Goal: Task Accomplishment & Management: Use online tool/utility

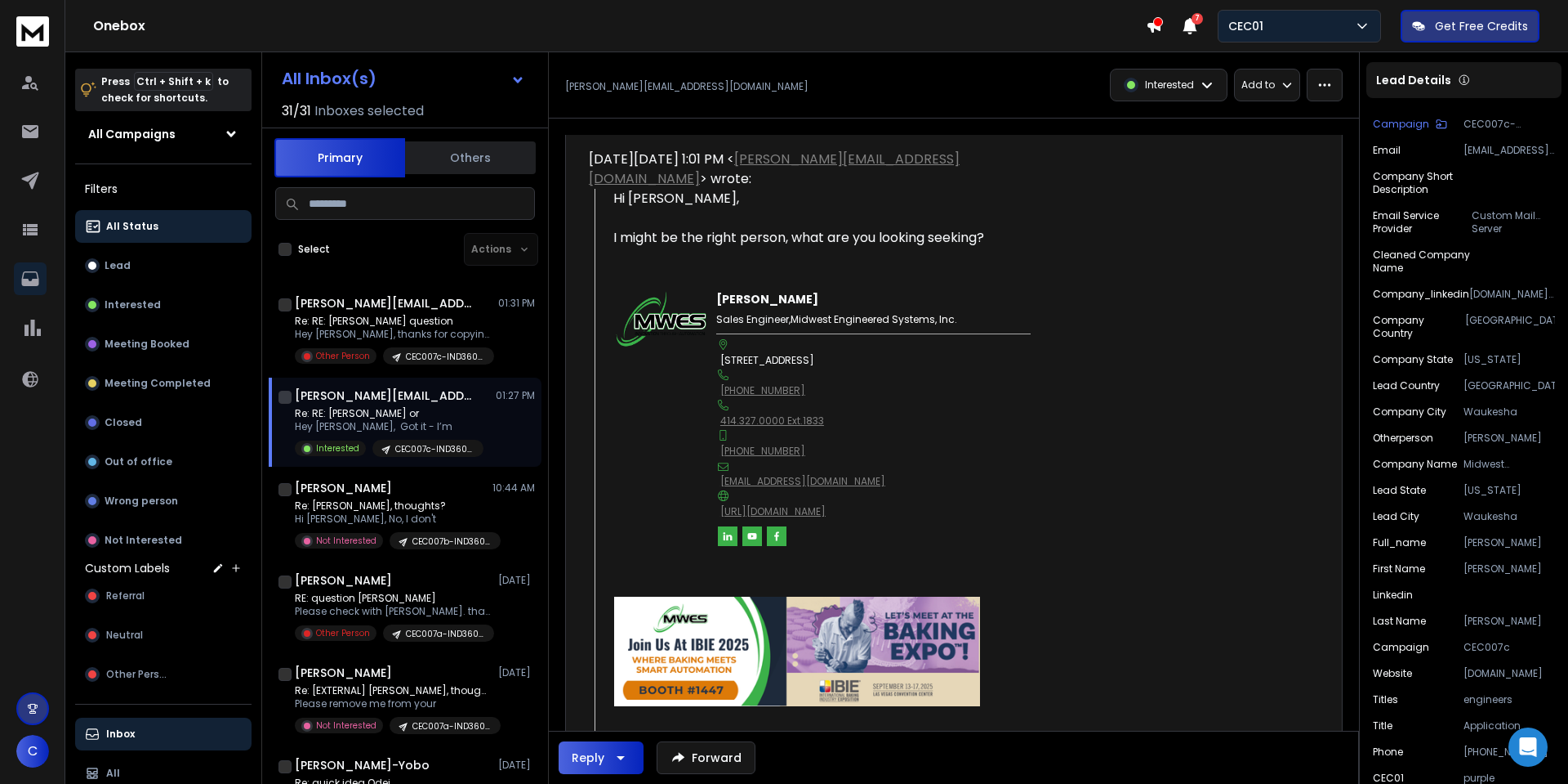
scroll to position [164, 0]
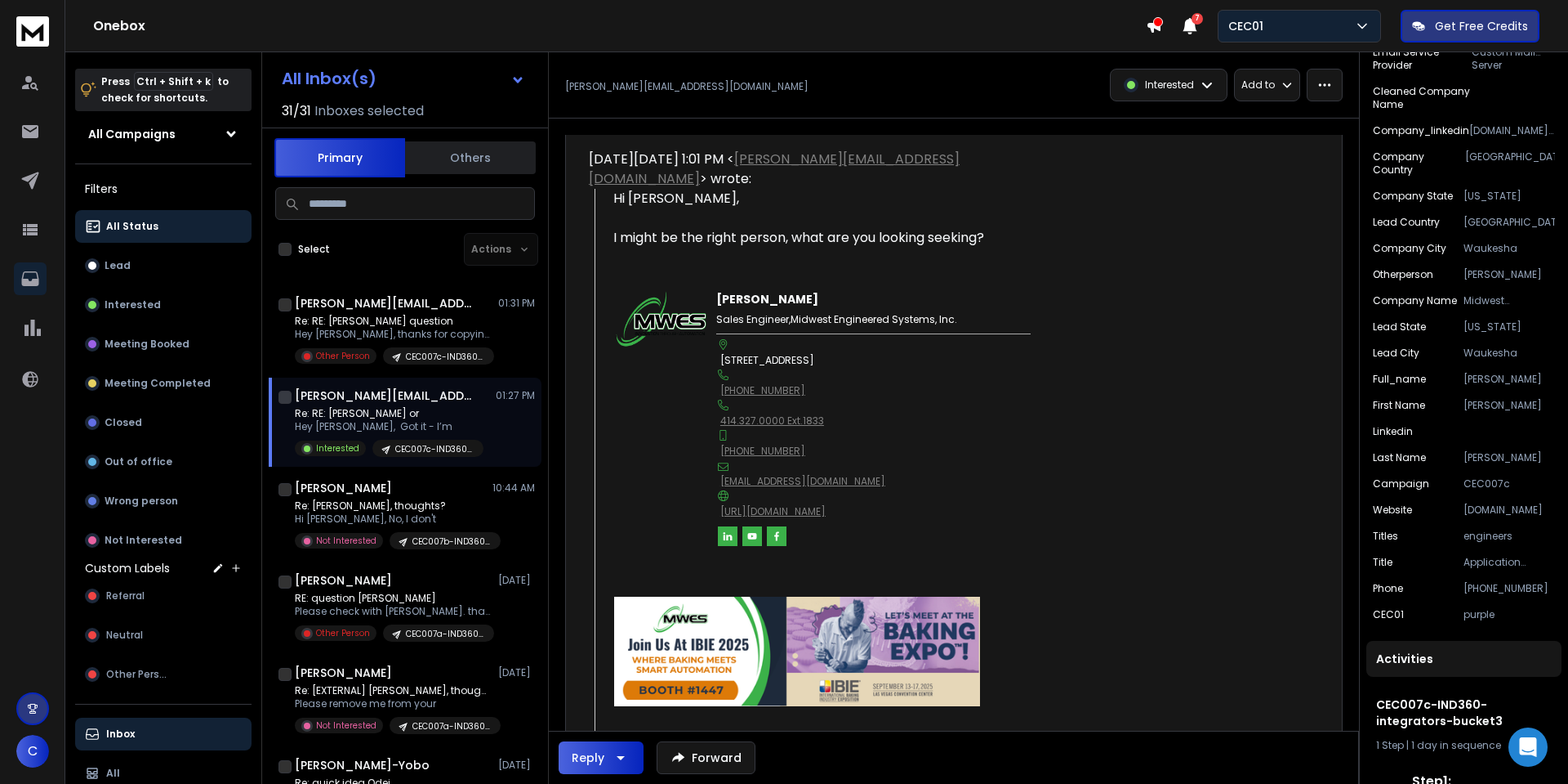
click at [1329, 12] on button "CEC01" at bounding box center [1299, 26] width 163 height 33
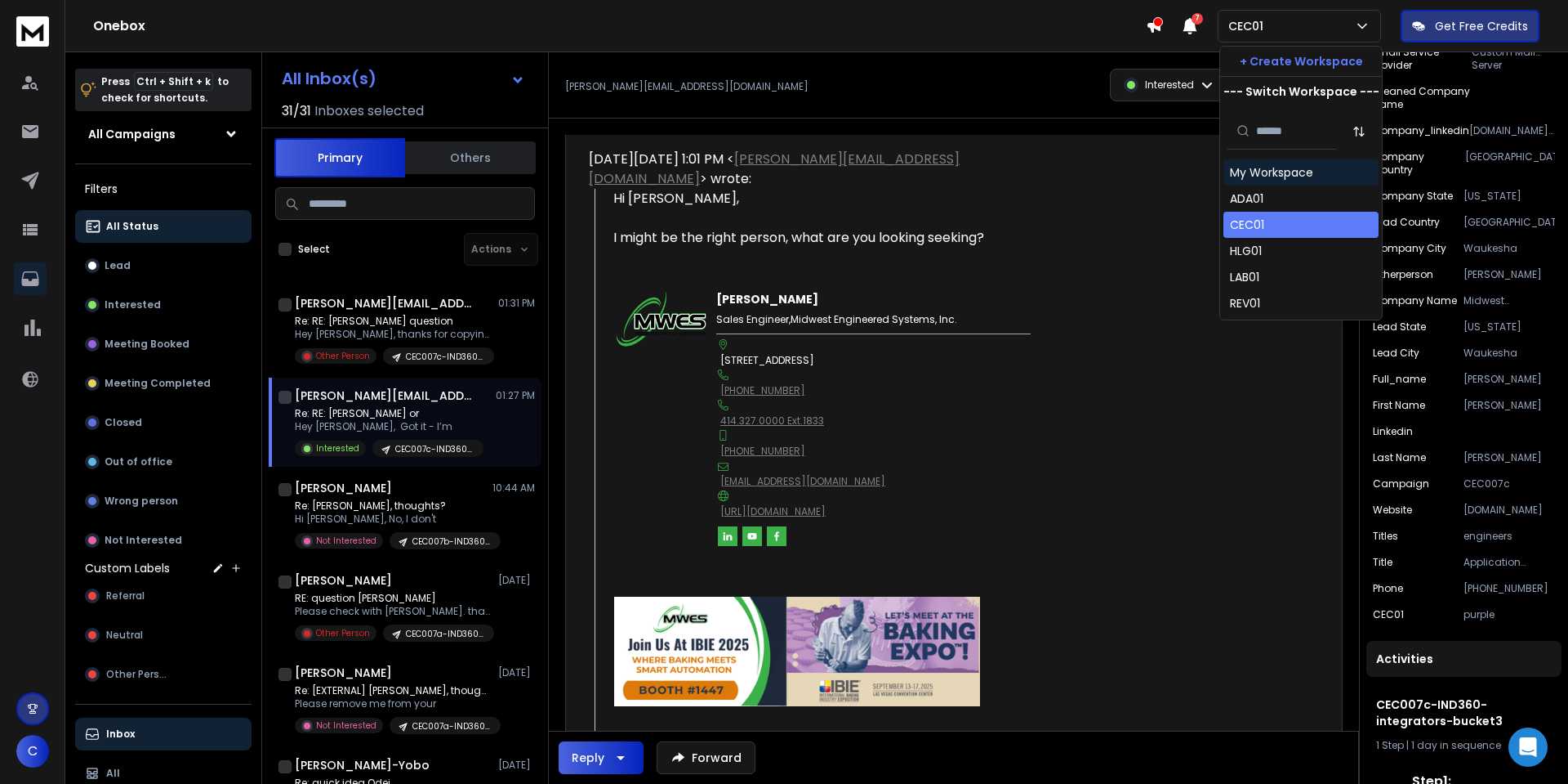
click at [1284, 172] on div "My Workspace" at bounding box center [1271, 172] width 83 height 16
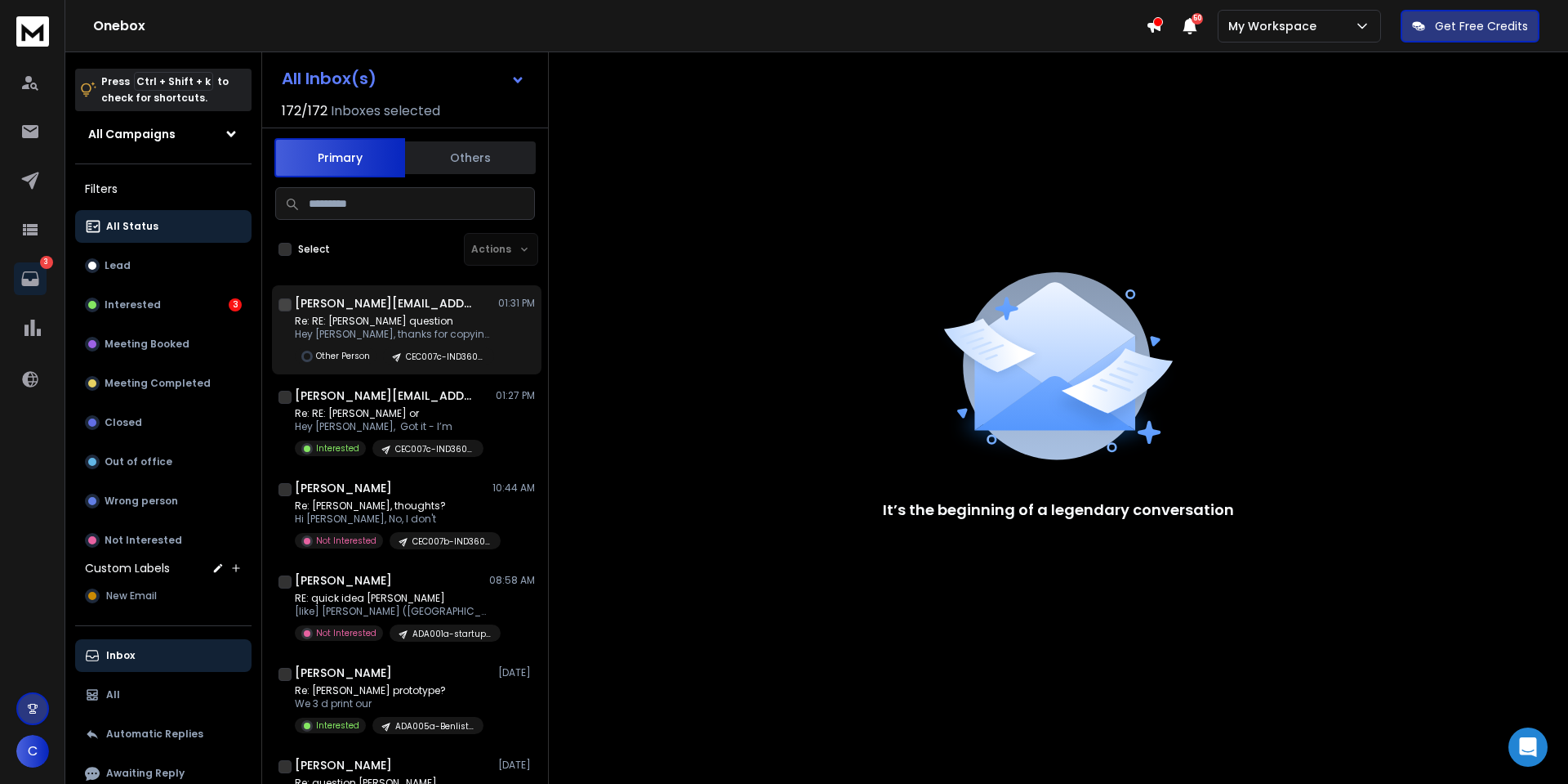
click at [426, 322] on p "Re: RE: [PERSON_NAME] question" at bounding box center [393, 321] width 196 height 13
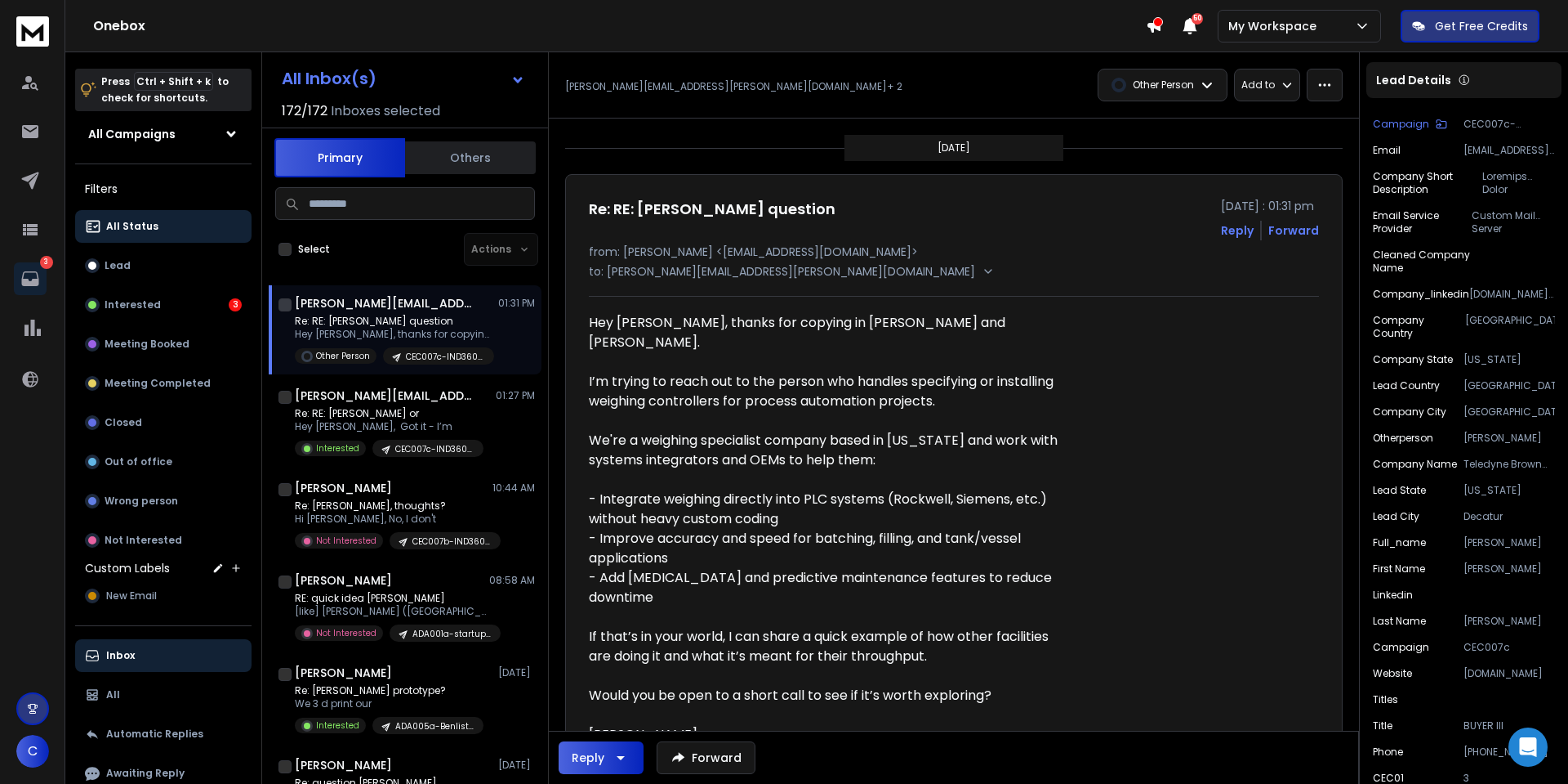
click at [495, 174] on button "Others" at bounding box center [470, 157] width 131 height 36
